Goal: Task Accomplishment & Management: Manage account settings

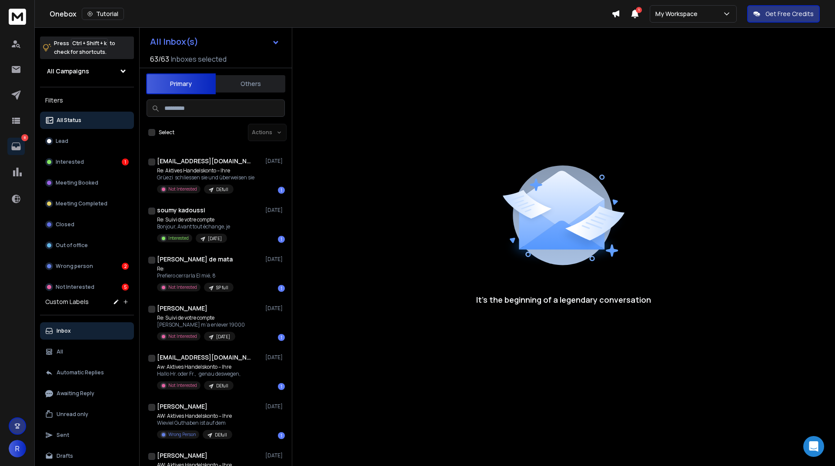
scroll to position [217, 0]
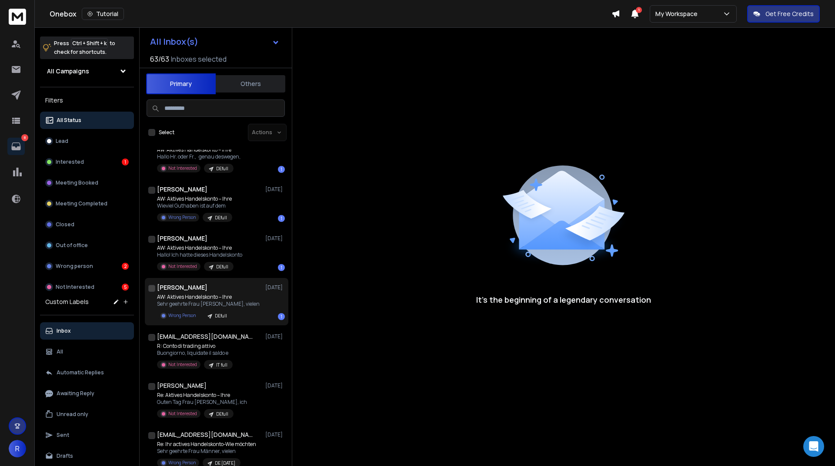
click at [261, 314] on div "AW: Aktives Handelskonto – Ihre Sehr geehrte Frau Solberg, vielen Wrong Person …" at bounding box center [221, 307] width 128 height 27
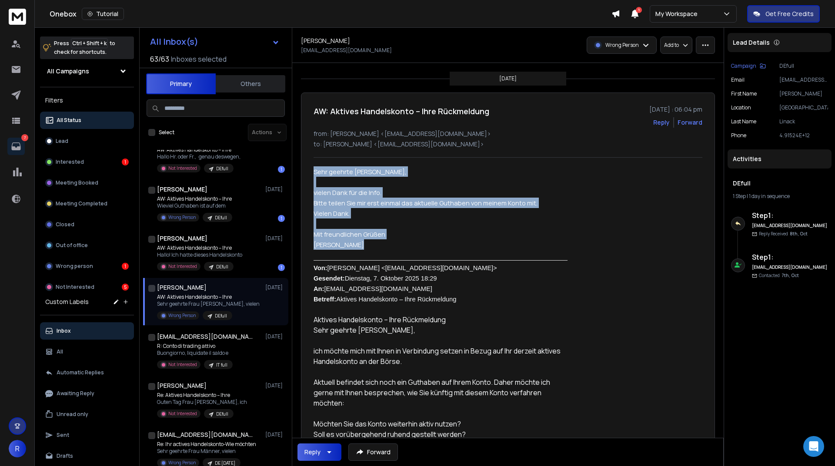
drag, startPoint x: 318, startPoint y: 173, endPoint x: 356, endPoint y: 247, distance: 83.4
click at [356, 247] on div "AW: Aktives Handelskonto – Ihre Rückmeldung 8 October 2025 : 06:04 pm Reply For…" at bounding box center [508, 458] width 414 height 731
copy div "Sehr geehrte Frau Solberg, vielen Dank für die Info. Bitte teilen Sie mir erst …"
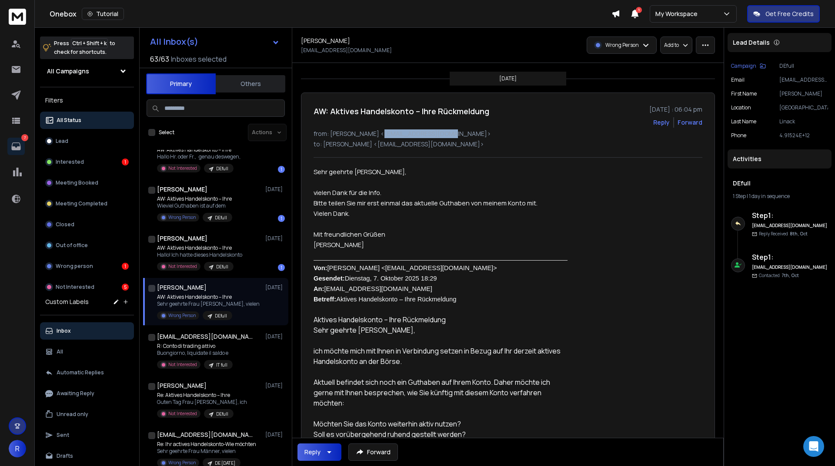
drag, startPoint x: 371, startPoint y: 131, endPoint x: 428, endPoint y: 133, distance: 57.4
click at [428, 133] on p "from: Dieter Linack <d.linack@t-online.de>" at bounding box center [507, 134] width 389 height 9
copy p "d.linack@t-online.de"
click at [539, 364] on p "ich möchte mich mit Ihnen in Verbindung setzen in Bezug auf Ihr derzeit aktives…" at bounding box center [440, 356] width 254 height 21
drag, startPoint x: 366, startPoint y: 144, endPoint x: 464, endPoint y: 145, distance: 98.7
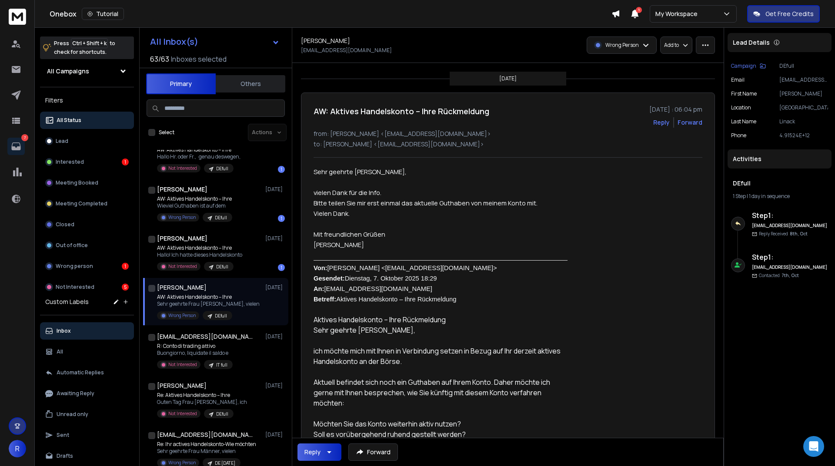
click at [464, 145] on p "to: Ingrid Solberg <ingridsolberg@bitcoincompany.info>" at bounding box center [507, 144] width 389 height 9
copy p "[EMAIL_ADDRESS][DOMAIN_NAME]"
click at [592, 341] on div "AW: Aktives Handelskonto – Ihre Rückmeldung 8 October 2025 : 06:04 pm Reply For…" at bounding box center [507, 458] width 389 height 706
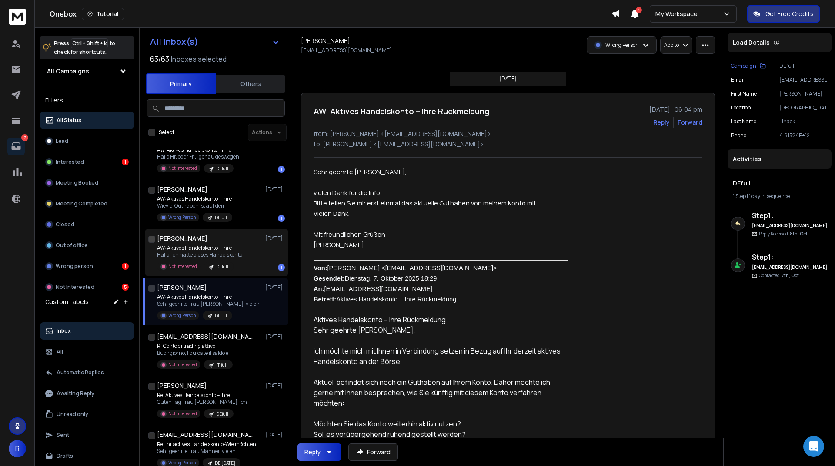
click at [255, 260] on div "AW: Aktives Handelskonto – Ihre Hallo! Ich hatte dieses Handelskonto Not Intere…" at bounding box center [221, 258] width 128 height 27
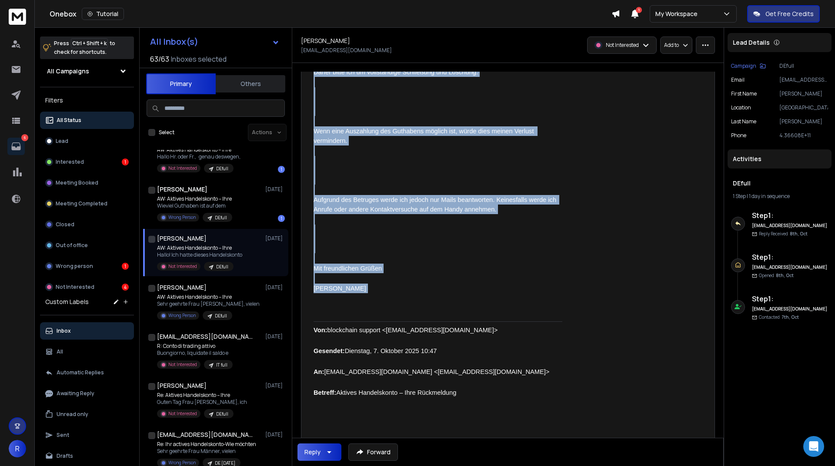
drag, startPoint x: 313, startPoint y: 178, endPoint x: 460, endPoint y: 352, distance: 227.6
copy div "Hallo! Ich hatte dieses Handelskonto erstellen lassen, als ich einem Betrug auf…"
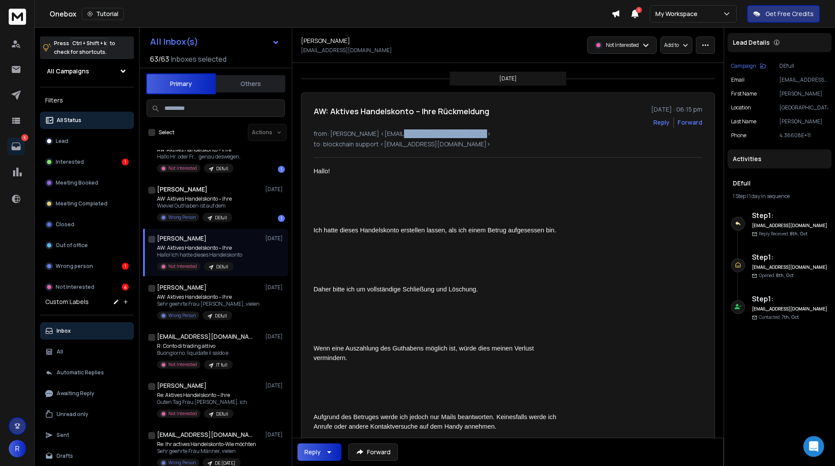
drag, startPoint x: 392, startPoint y: 134, endPoint x: 463, endPoint y: 136, distance: 71.3
click at [463, 136] on p "from: Johann Brandstetter <brandysoft@hotmail.com>" at bounding box center [507, 134] width 389 height 9
copy p "brandysoft@hotmail.com"
drag, startPoint x: 381, startPoint y: 144, endPoint x: 462, endPoint y: 146, distance: 80.4
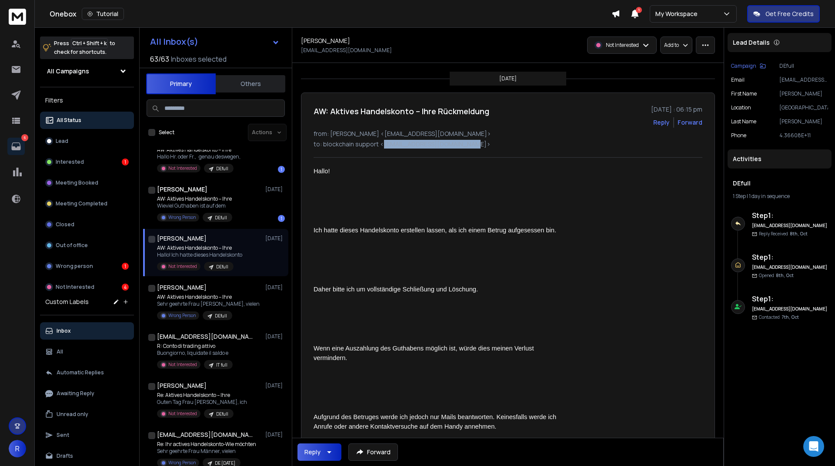
click at [462, 146] on p "to: blockchain support <blockchain@recover-now.org>" at bounding box center [507, 144] width 389 height 9
copy p "[EMAIL_ADDRESS][DOMAIN_NAME]"
click at [353, 197] on div at bounding box center [440, 201] width 254 height 29
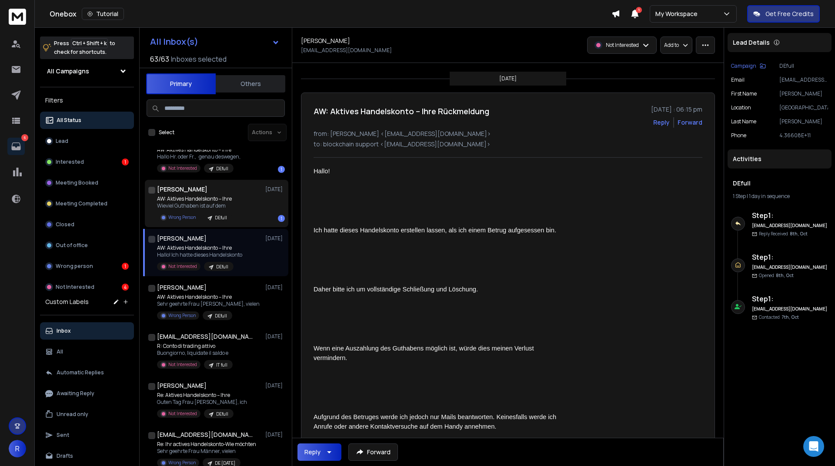
click at [261, 207] on div "AW: Aktives Handelskonto – Ihre Wieviel Guthaben ist auf dem Wrong Person DEful…" at bounding box center [221, 209] width 128 height 27
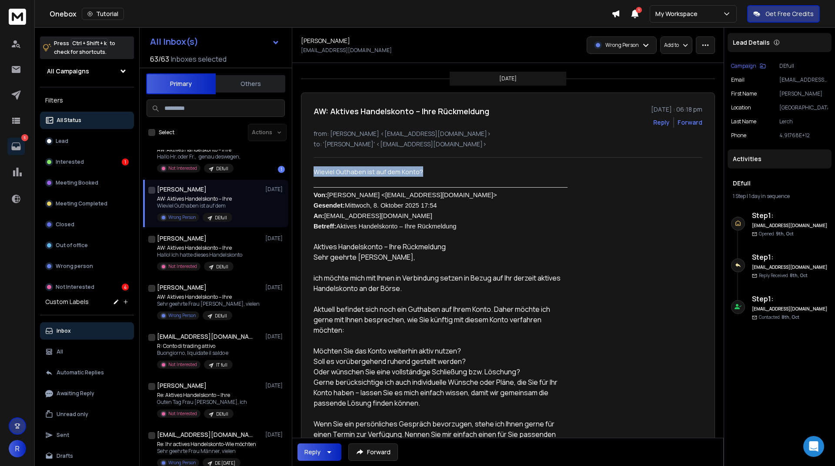
drag, startPoint x: 308, startPoint y: 167, endPoint x: 524, endPoint y: 172, distance: 215.7
click at [524, 172] on div "AW: Aktives Handelskonto – Ihre Rückmeldung 8 October 2025 : 06:18 pm Reply For…" at bounding box center [508, 422] width 414 height 658
copy span "Wieviel Guthaben ist auf dem Konto?"
drag, startPoint x: 387, startPoint y: 133, endPoint x: 439, endPoint y: 134, distance: 51.7
click at [439, 134] on p "from: Dominik Lerch <dominik.lerch@gmx.de>" at bounding box center [507, 134] width 389 height 9
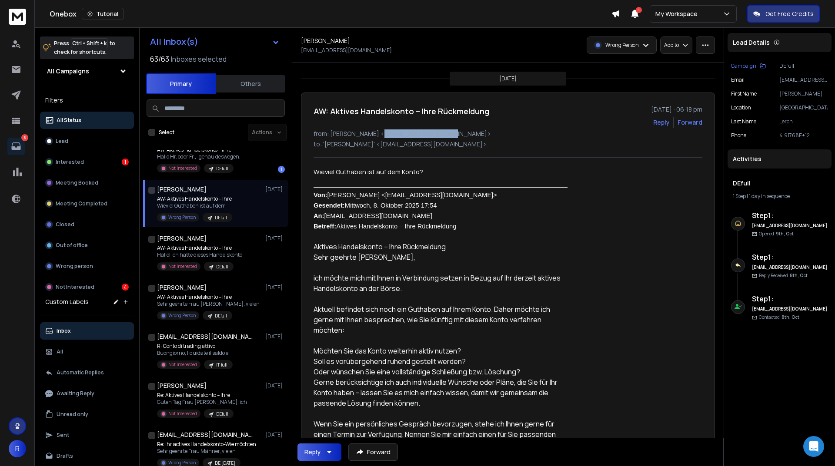
copy p "dominik.lerch@gmx.de"
click at [524, 389] on p "Möchten Sie das Konto weiterhin aktiv nutzen? Soll es vorübergehend ruhend gest…" at bounding box center [440, 377] width 254 height 63
drag, startPoint x: 368, startPoint y: 144, endPoint x: 476, endPoint y: 143, distance: 107.8
click at [476, 143] on p "to: 'Tiago Ferreira' <tiagoferreira@cybercloudsolution.com>" at bounding box center [507, 144] width 389 height 9
copy p "[EMAIL_ADDRESS][DOMAIN_NAME]"
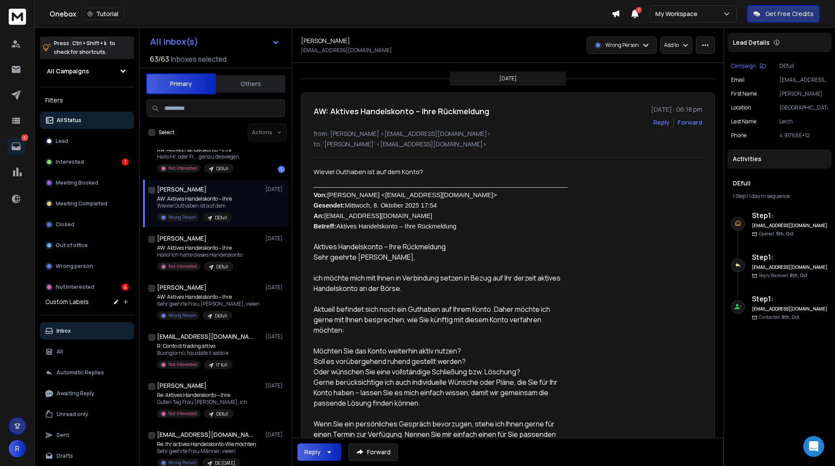
click at [574, 374] on div "AW: Aktives Handelskonto – Ihre Rückmeldung 8 October 2025 : 06:18 pm Reply For…" at bounding box center [507, 421] width 389 height 633
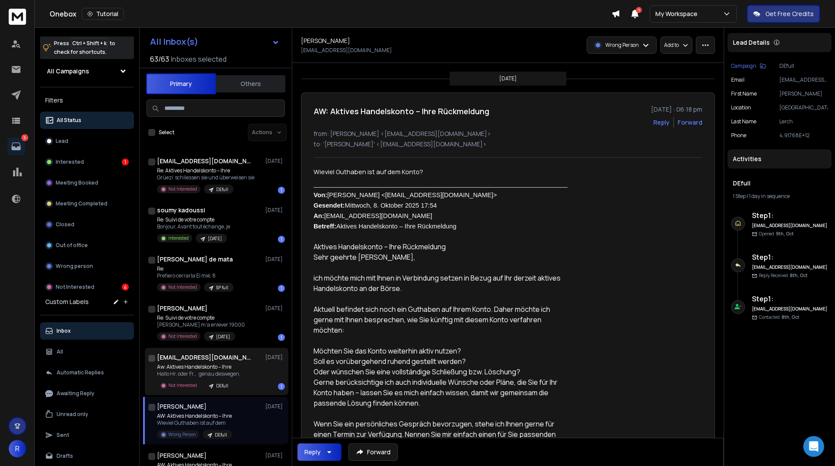
click at [260, 384] on div "Aw: Aktives Handelskonto – Ihre Hallo Hr. oder Fr., genau deswegen, Not Interes…" at bounding box center [221, 377] width 128 height 27
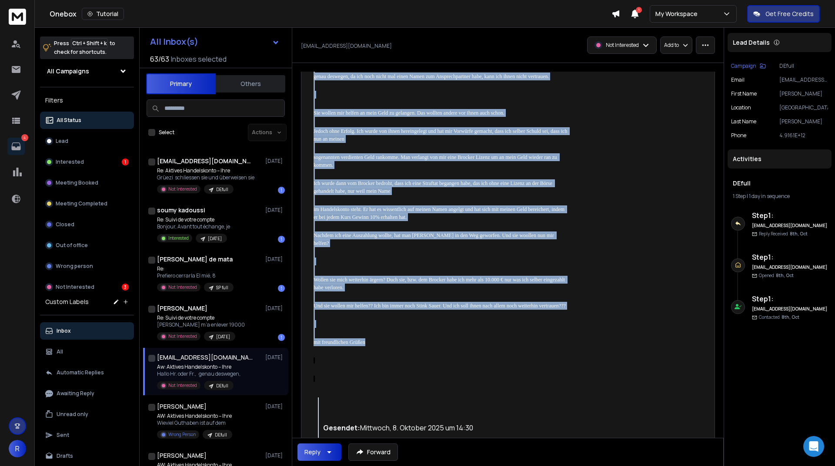
scroll to position [174, 0]
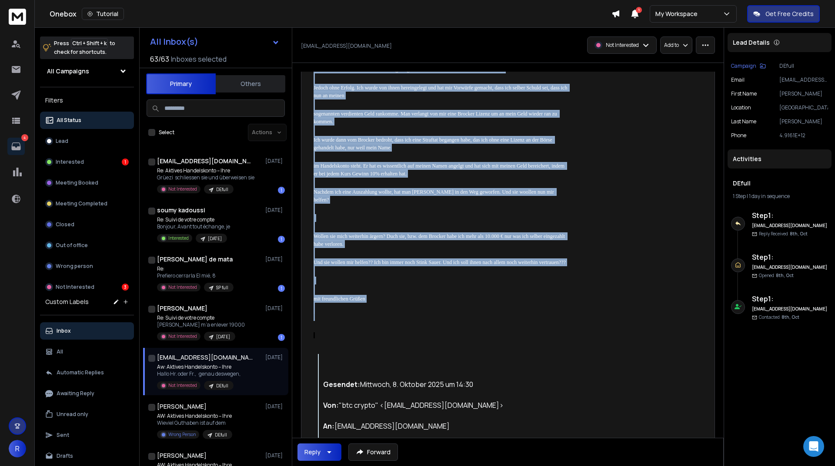
drag, startPoint x: 313, startPoint y: 168, endPoint x: 516, endPoint y: 332, distance: 260.9
copy div "Hallo Hr. oder Fr., genau deswegen, da ich noch nicht mal einen Namen zum Anspr…"
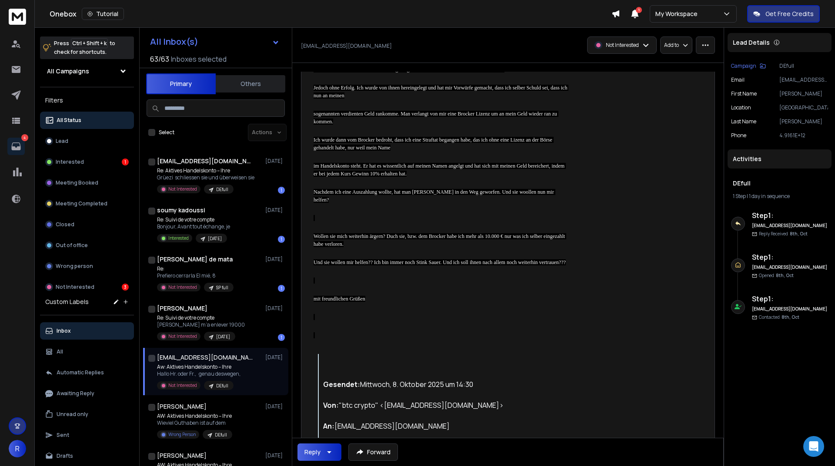
scroll to position [0, 0]
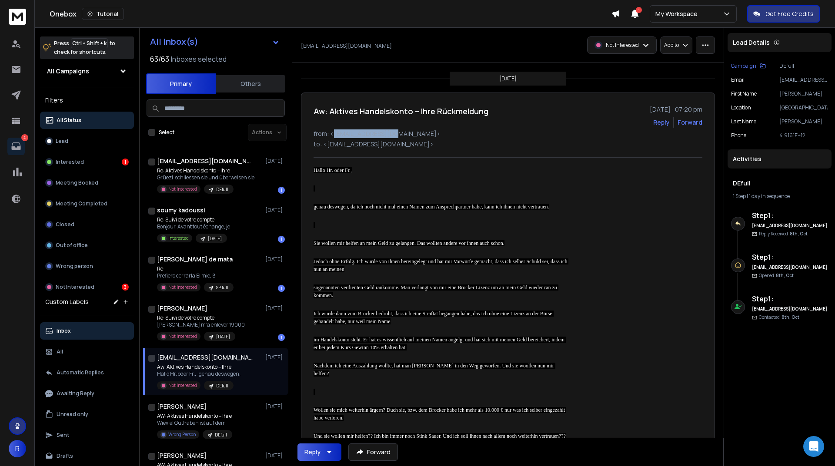
drag, startPoint x: 333, startPoint y: 132, endPoint x: 395, endPoint y: 133, distance: 62.2
click at [395, 133] on p "from: <thomasnitze@web.de>" at bounding box center [507, 134] width 389 height 9
click at [345, 325] on span "Ich wurde dann vom Brocker bedroht, dass ich eine Straftat begangen habe, das i…" at bounding box center [433, 318] width 240 height 14
drag, startPoint x: 327, startPoint y: 146, endPoint x: 407, endPoint y: 143, distance: 80.0
click at [407, 143] on p "to: <btc.crypto@recover-now.org>" at bounding box center [507, 144] width 389 height 9
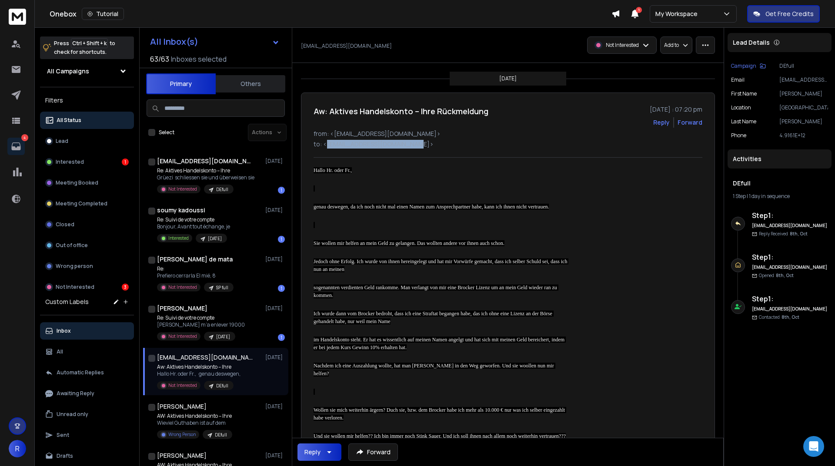
click at [511, 378] on div "Nachdem ich eine Auszahlung wollte, hat man mir Steine in den Weg geworfen. Und…" at bounding box center [440, 370] width 254 height 16
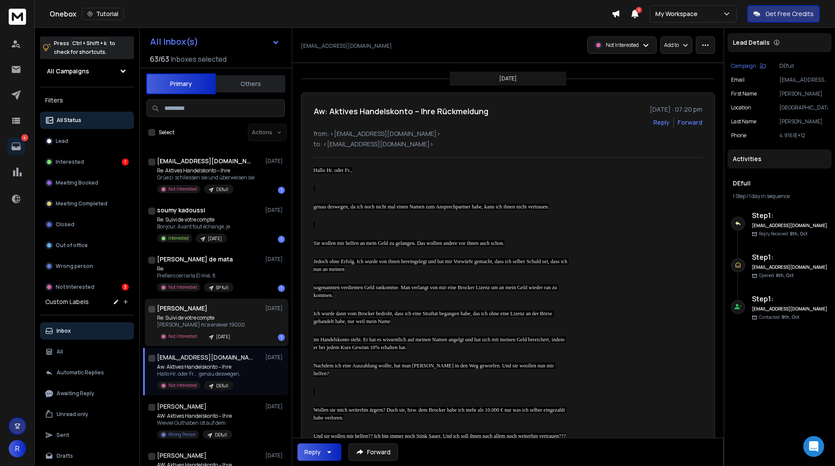
click at [256, 315] on div "Re: Suivi de votre compte Peter Smith m’a enlever 19000 Not Interested FR sep 2…" at bounding box center [221, 328] width 128 height 27
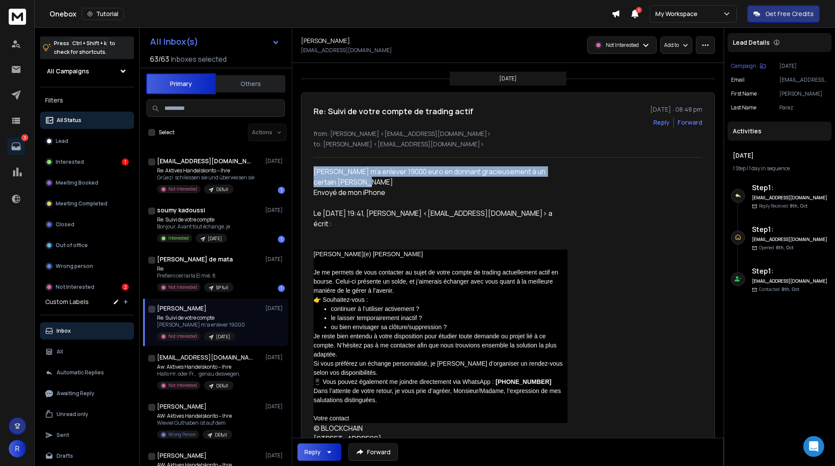
drag, startPoint x: 313, startPoint y: 167, endPoint x: 396, endPoint y: 179, distance: 83.9
click at [396, 179] on div "Re: Suivi de votre compte de trading actif 8 October 2025 : 08:48 pm Reply Forw…" at bounding box center [508, 294] width 414 height 403
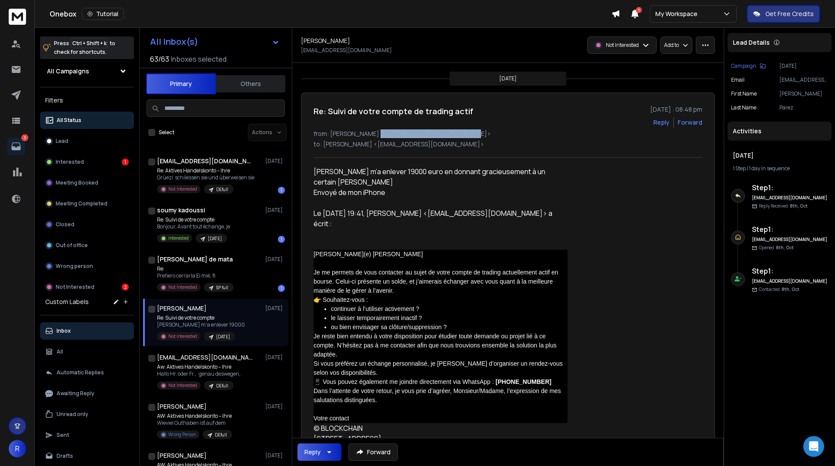
drag, startPoint x: 370, startPoint y: 130, endPoint x: 455, endPoint y: 134, distance: 85.7
click at [455, 134] on p "from: Franck Parez <franckydestokage@icloud.com>" at bounding box center [507, 134] width 389 height 9
click at [438, 378] on div "📱 Vous pouvez également me joindre directement via WhatsApp : +44 7938 525436" at bounding box center [440, 382] width 254 height 9
drag, startPoint x: 362, startPoint y: 146, endPoint x: 447, endPoint y: 148, distance: 85.2
click at [447, 148] on p "to: Chiara Rossi <chiararossi@financeinvest.org>" at bounding box center [507, 144] width 389 height 9
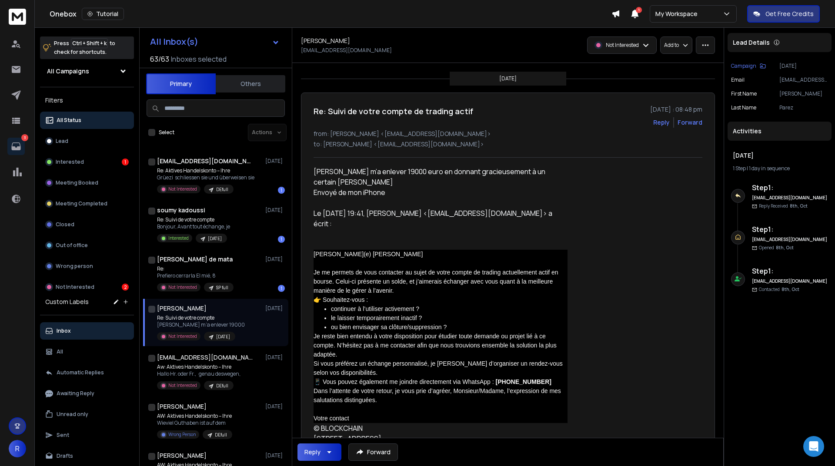
click at [526, 392] on div "Dans l’attente de votre retour, je vous prie d’agréer, Monsieur/Madame, l’expre…" at bounding box center [440, 396] width 254 height 18
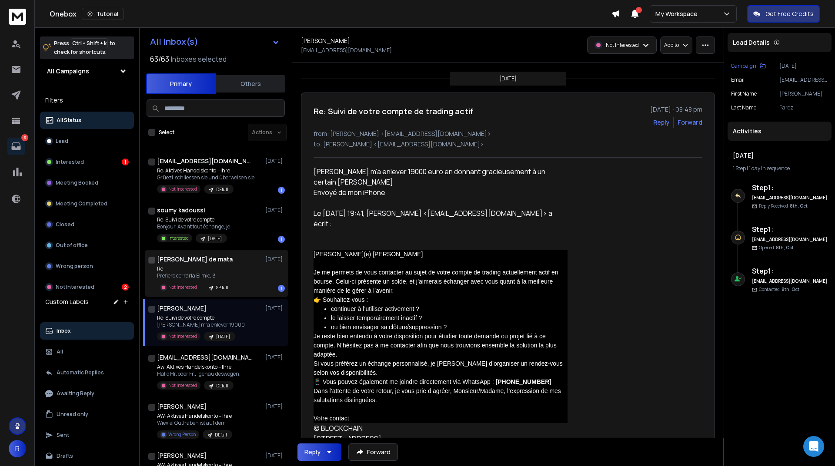
click at [238, 267] on div "Re: Prefiero cerrarla El mié, 8 Not Interested SP full 1" at bounding box center [221, 279] width 128 height 27
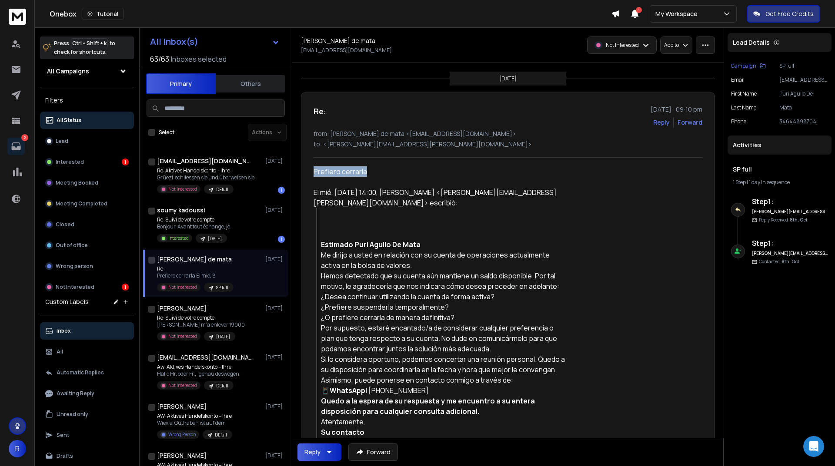
drag, startPoint x: 310, startPoint y: 170, endPoint x: 383, endPoint y: 171, distance: 72.6
click at [383, 171] on div "Re: 8 October 2025 : 09:10 pm Reply Forward from: Purificacion Agullo de mata <…" at bounding box center [508, 306] width 414 height 427
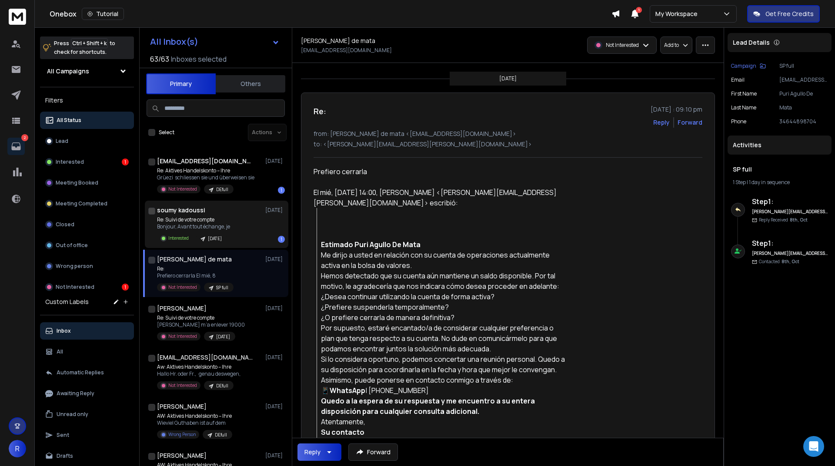
click at [238, 224] on div "Re: Suivi de votre compte Bonjour, Avant tout échange, je Interested FR sep 2 1" at bounding box center [221, 230] width 128 height 27
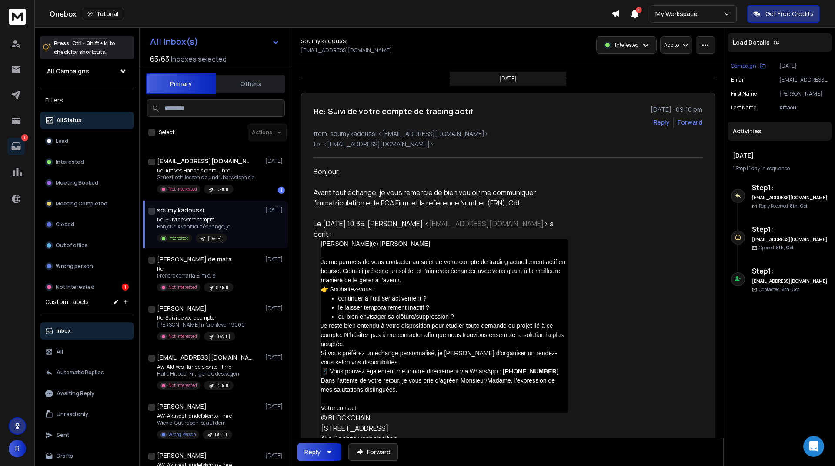
drag, startPoint x: 314, startPoint y: 168, endPoint x: 584, endPoint y: 215, distance: 274.4
click at [584, 215] on div "Re: Suivi de votre compte de trading actif 8 October 2025 : 09:10 pm Reply Forw…" at bounding box center [507, 293] width 389 height 377
drag, startPoint x: 379, startPoint y: 132, endPoint x: 444, endPoint y: 133, distance: 65.7
click at [444, 133] on p "from: soumy kadoussi <skadoussi9@gmail.com>" at bounding box center [507, 134] width 389 height 9
click at [542, 352] on div "Si vous préférez un échange personnalisé, je serais ravi d’organiser un rendez-…" at bounding box center [444, 358] width 247 height 18
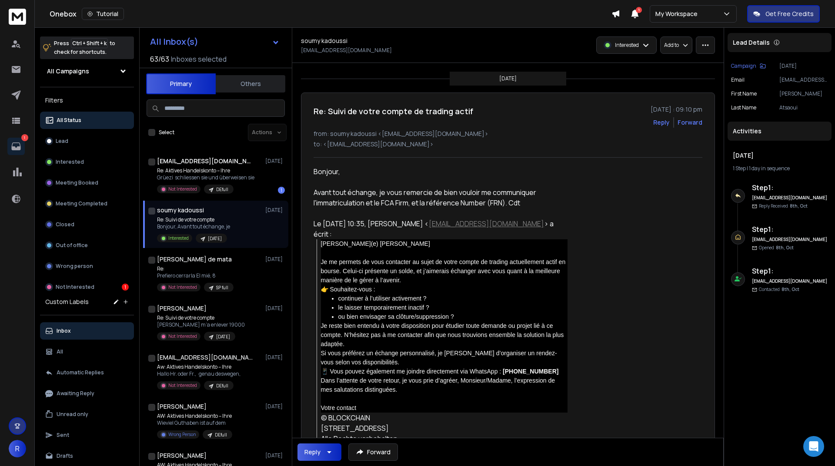
drag, startPoint x: 334, startPoint y: 144, endPoint x: 437, endPoint y: 145, distance: 102.6
click at [437, 145] on p "to: <paulaheredith@supporttradecrypto.org>" at bounding box center [507, 144] width 389 height 9
drag, startPoint x: 566, startPoint y: 399, endPoint x: 558, endPoint y: 389, distance: 12.7
click at [566, 399] on div "Votre contact" at bounding box center [444, 404] width 247 height 18
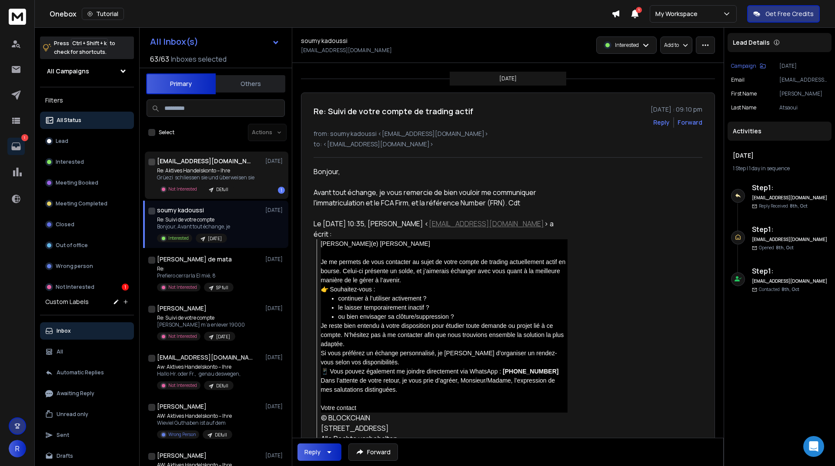
click at [247, 183] on div "Re: Aktives Handelskonto – Ihre Grüezi schliessen sie und überweisen sie Not In…" at bounding box center [205, 180] width 97 height 27
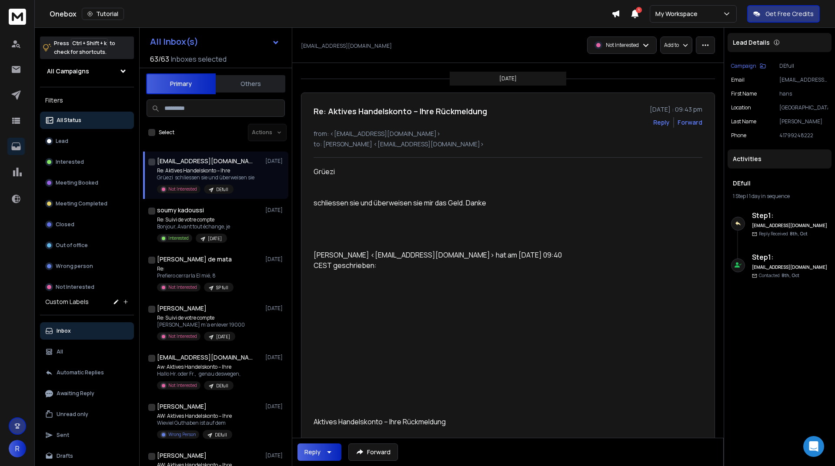
drag, startPoint x: 319, startPoint y: 175, endPoint x: 505, endPoint y: 233, distance: 194.9
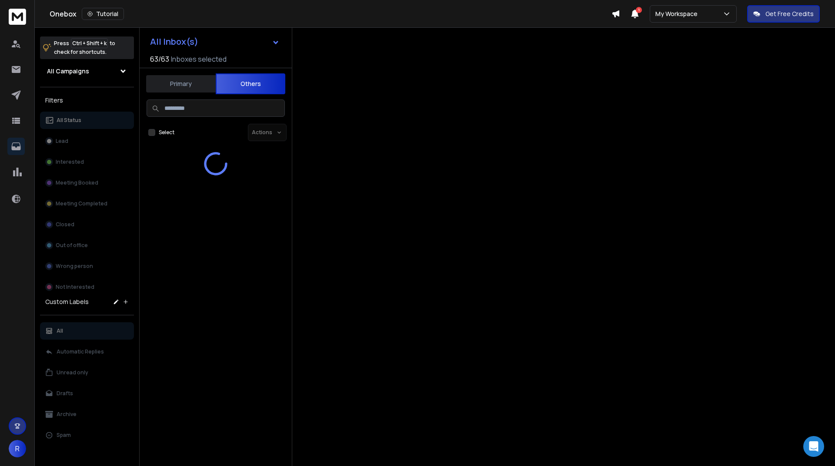
click at [246, 89] on button "Others" at bounding box center [251, 83] width 70 height 21
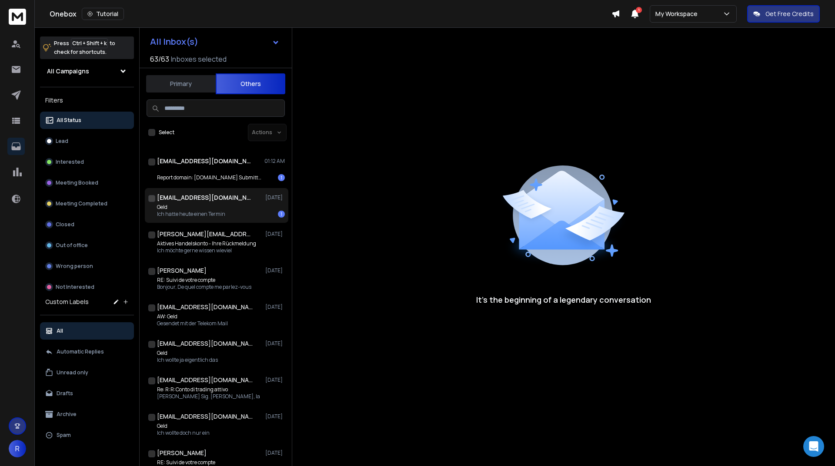
click at [210, 207] on p "Geld" at bounding box center [191, 207] width 68 height 7
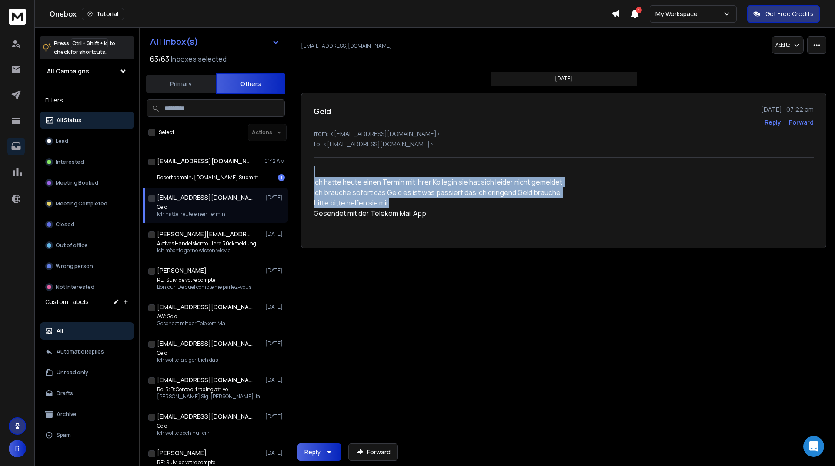
drag, startPoint x: 307, startPoint y: 174, endPoint x: 388, endPoint y: 203, distance: 85.9
click at [388, 203] on div "Geld 8 October 2025 : 07:22 pm Reply Forward from: <martinapopp1@t-online.de> t…" at bounding box center [563, 171] width 525 height 156
copy div "Ich hatte heute einen Termin mit Ihrer Kollegin sie hat sich leider nicht gemel…"
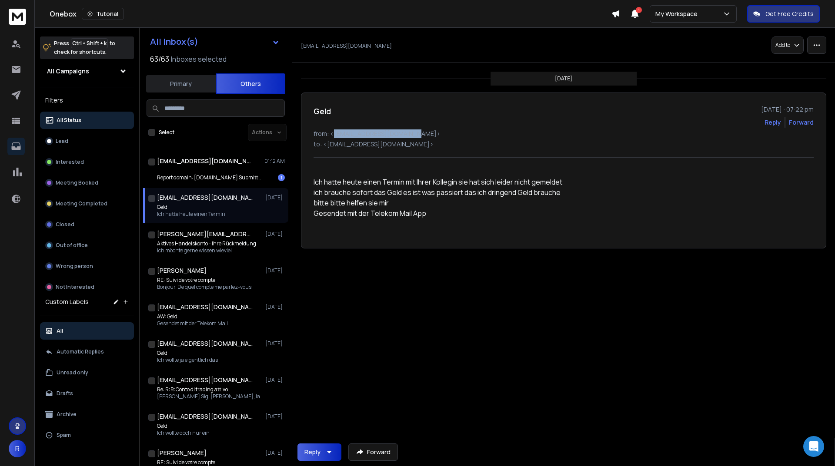
drag, startPoint x: 333, startPoint y: 133, endPoint x: 409, endPoint y: 133, distance: 76.5
click at [409, 133] on p "from: <martinapopp1@t-online.de>" at bounding box center [563, 134] width 500 height 9
click at [457, 128] on div "Geld 8 October 2025 : 07:22 pm Reply Forward from: <martinapopp1@t-online.de> t…" at bounding box center [563, 126] width 500 height 43
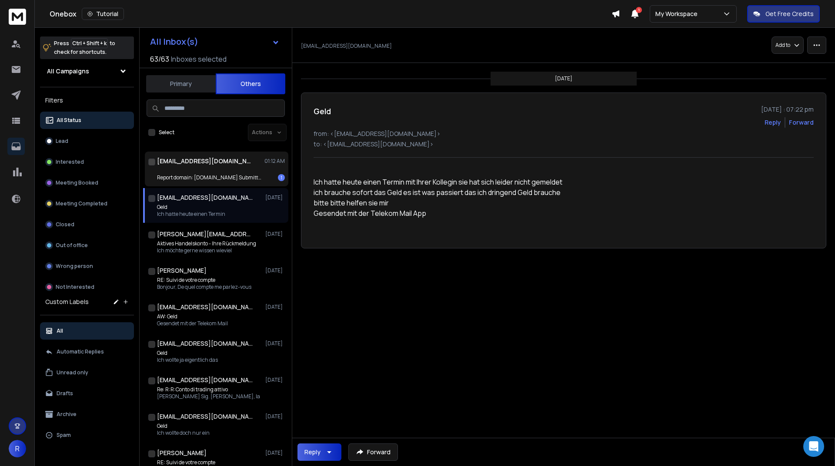
click at [153, 163] on button "button" at bounding box center [151, 162] width 7 height 7
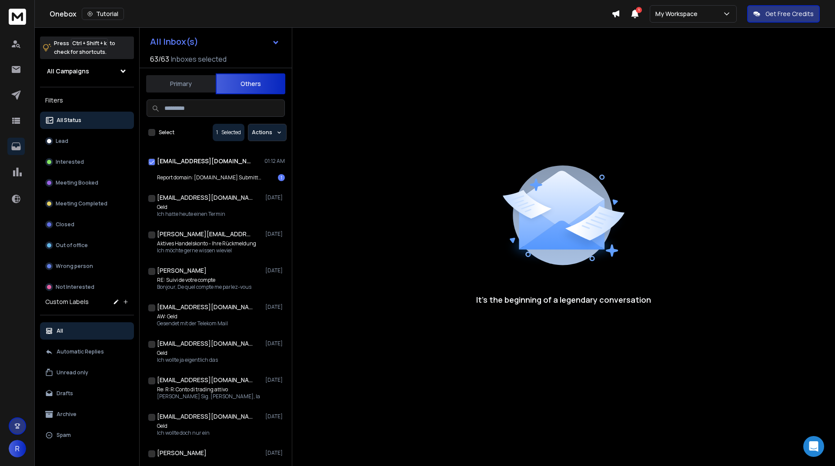
click at [272, 137] on button "Actions" at bounding box center [267, 132] width 39 height 17
click at [267, 154] on div "Delete email" at bounding box center [257, 152] width 48 height 9
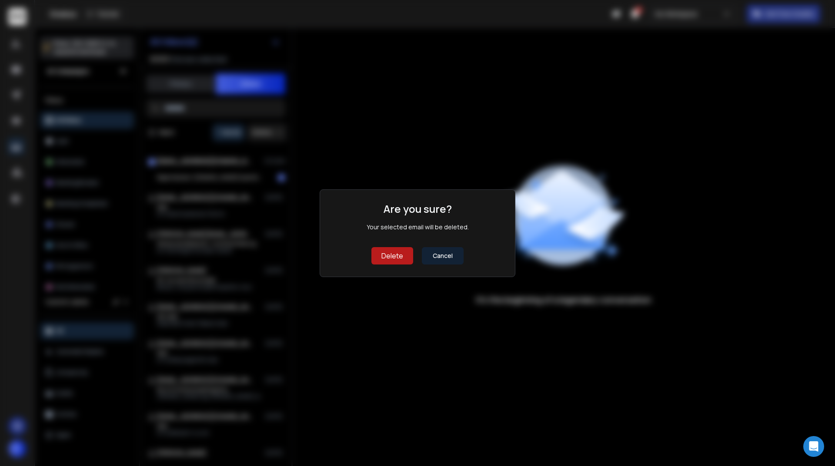
click at [383, 256] on button "Delete" at bounding box center [392, 255] width 42 height 17
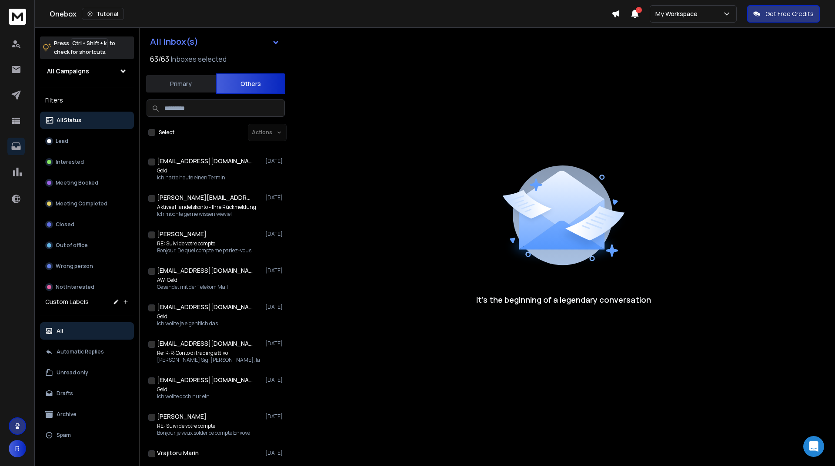
click at [182, 77] on button "Primary" at bounding box center [181, 83] width 70 height 19
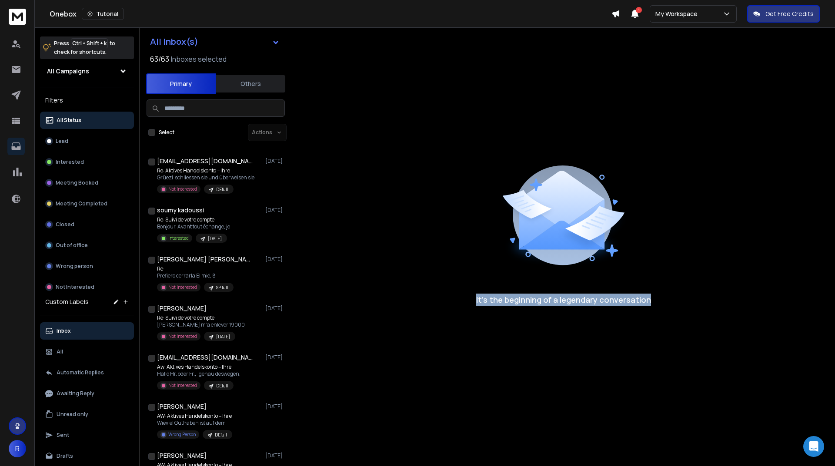
drag, startPoint x: 452, startPoint y: 300, endPoint x: 687, endPoint y: 317, distance: 235.9
click at [674, 330] on div "It’s the beginning of a legendary conversation" at bounding box center [563, 226] width 543 height 396
click at [701, 306] on div "It’s the beginning of a legendary conversation" at bounding box center [563, 226] width 543 height 396
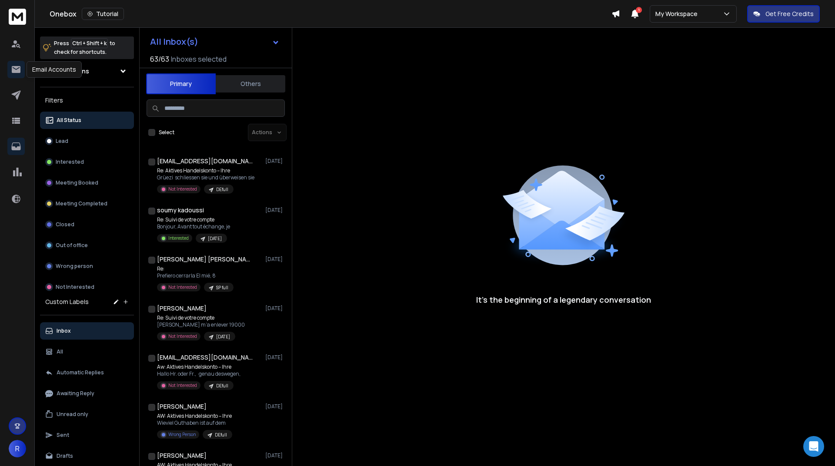
click at [12, 76] on link at bounding box center [15, 69] width 17 height 17
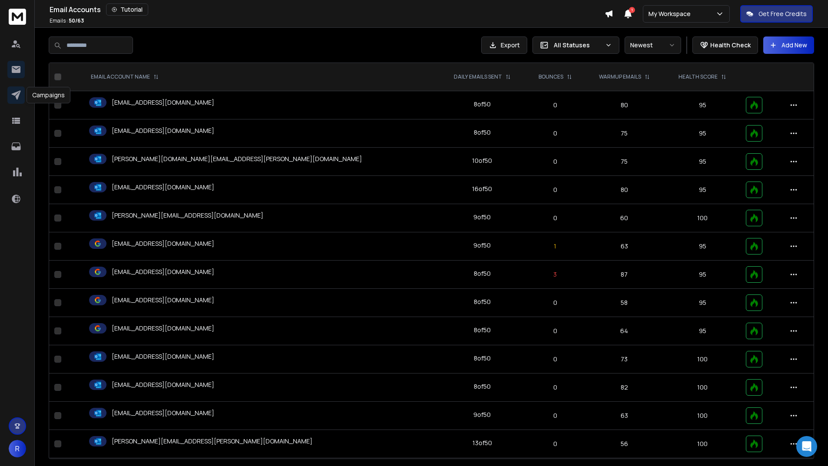
click at [14, 99] on icon at bounding box center [16, 95] width 10 height 10
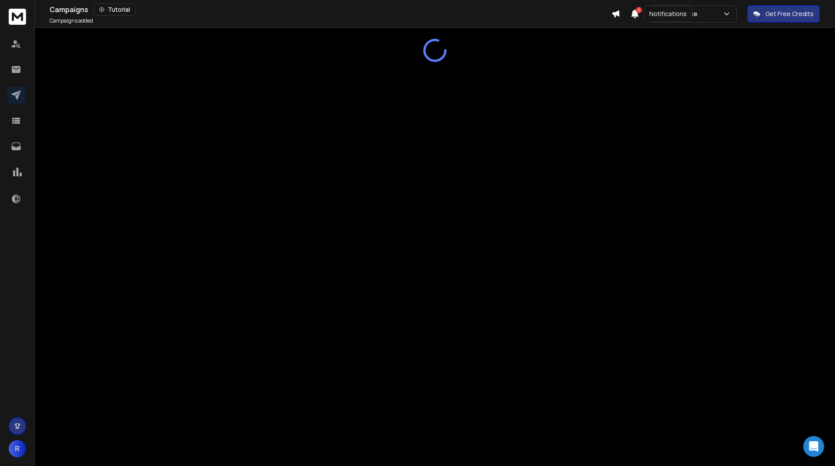
click at [638, 18] on icon at bounding box center [635, 13] width 8 height 9
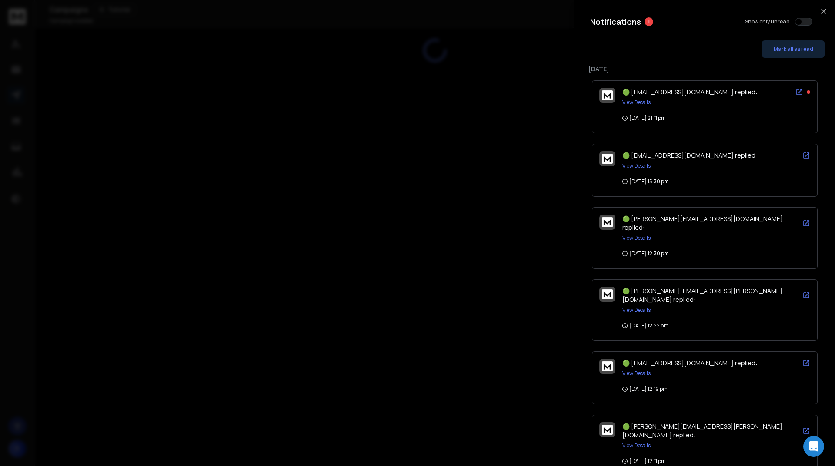
click at [798, 47] on span "Mark all as read" at bounding box center [793, 49] width 40 height 7
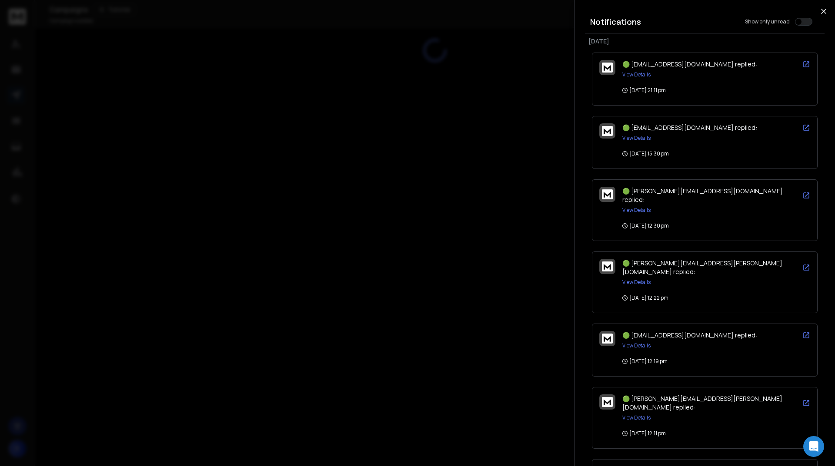
click at [821, 12] on icon "button" at bounding box center [823, 11] width 4 height 4
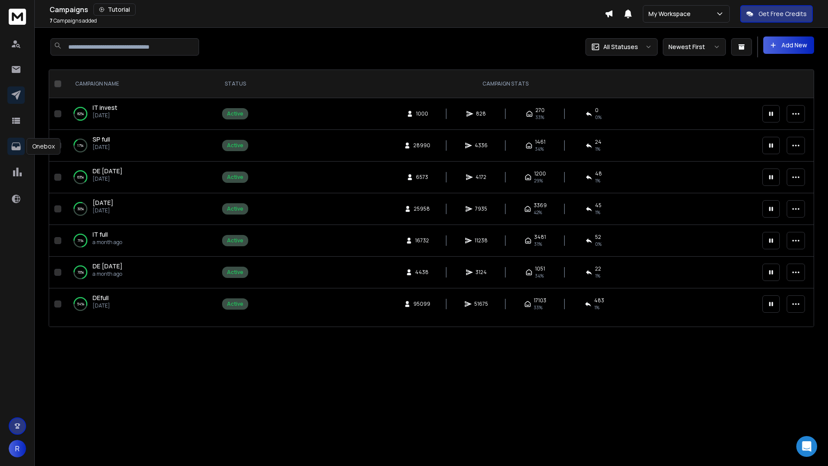
click at [14, 140] on link at bounding box center [15, 146] width 17 height 17
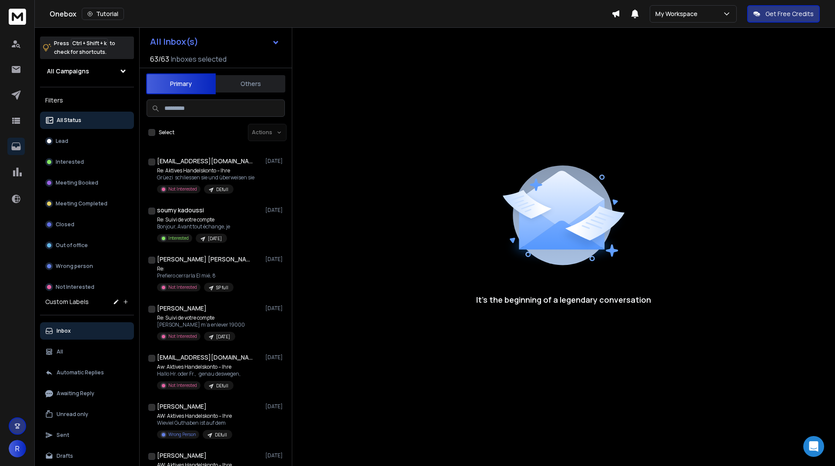
click at [26, 84] on div at bounding box center [17, 123] width 20 height 176
click at [17, 94] on icon at bounding box center [15, 95] width 9 height 9
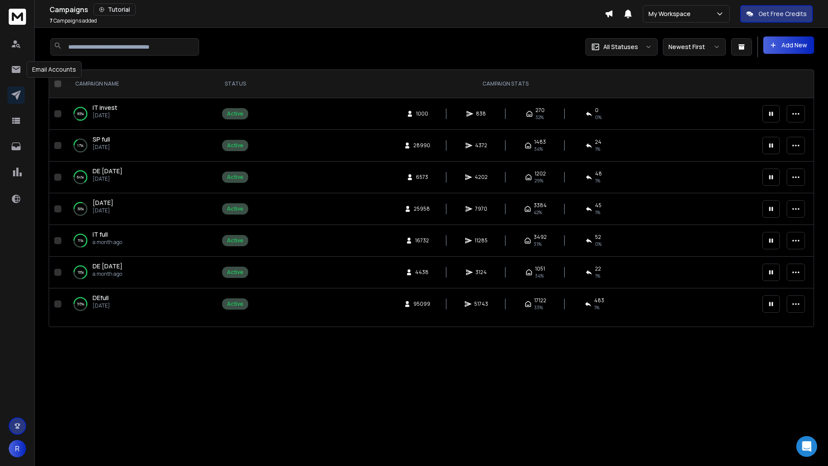
click at [5, 64] on div "R" at bounding box center [17, 233] width 35 height 466
click at [8, 67] on link at bounding box center [15, 69] width 17 height 17
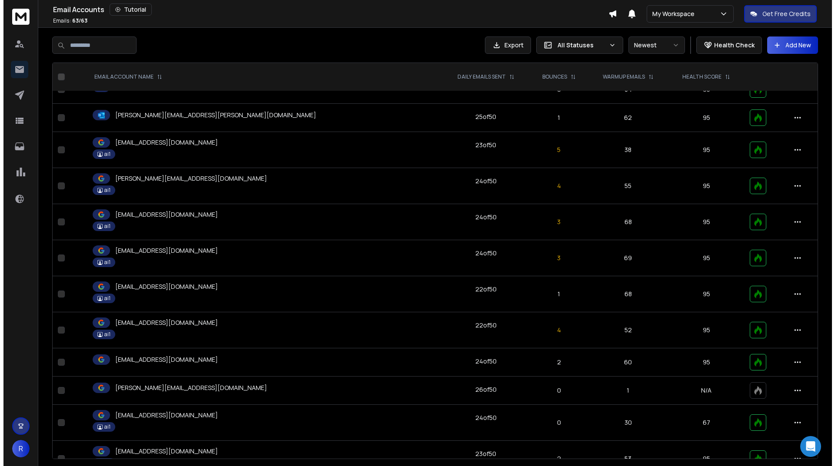
scroll to position [1482, 0]
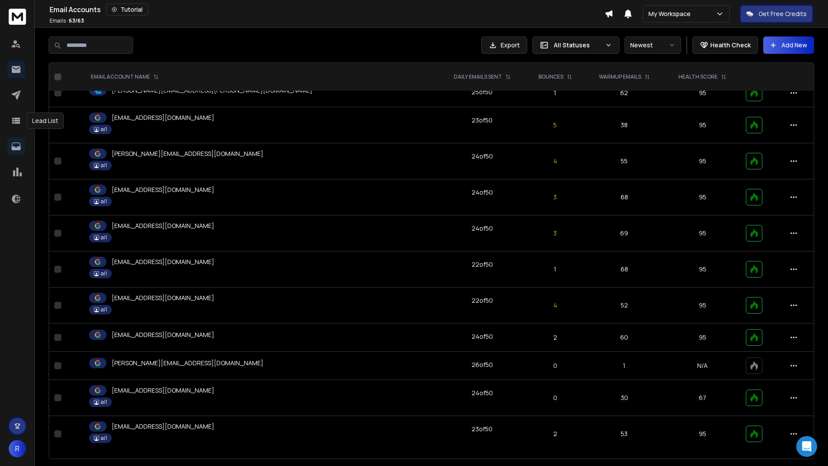
click at [11, 143] on icon at bounding box center [16, 146] width 10 height 10
